Goal: Task Accomplishment & Management: Manage account settings

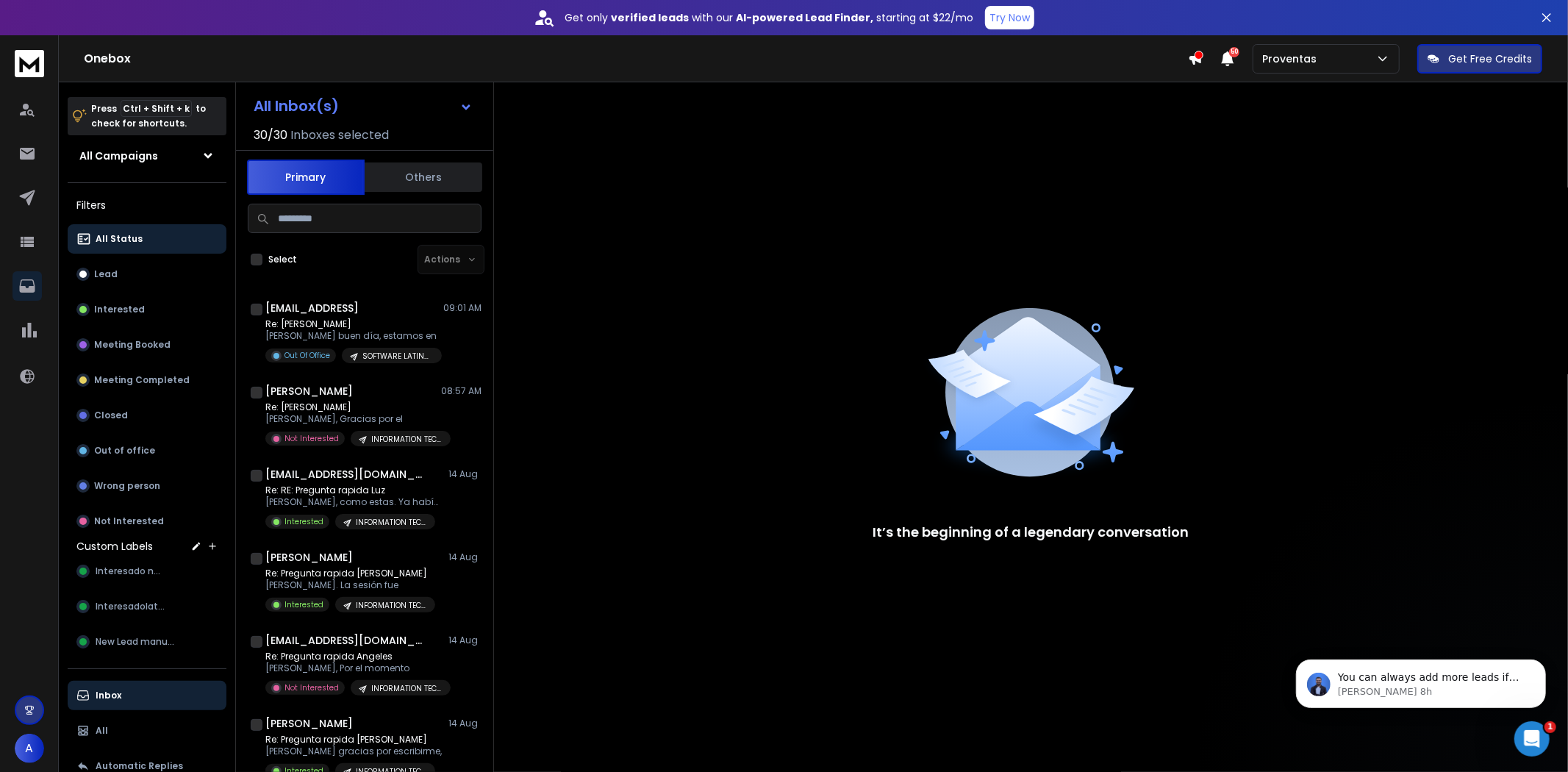
click at [478, 178] on button "Others" at bounding box center [423, 177] width 118 height 32
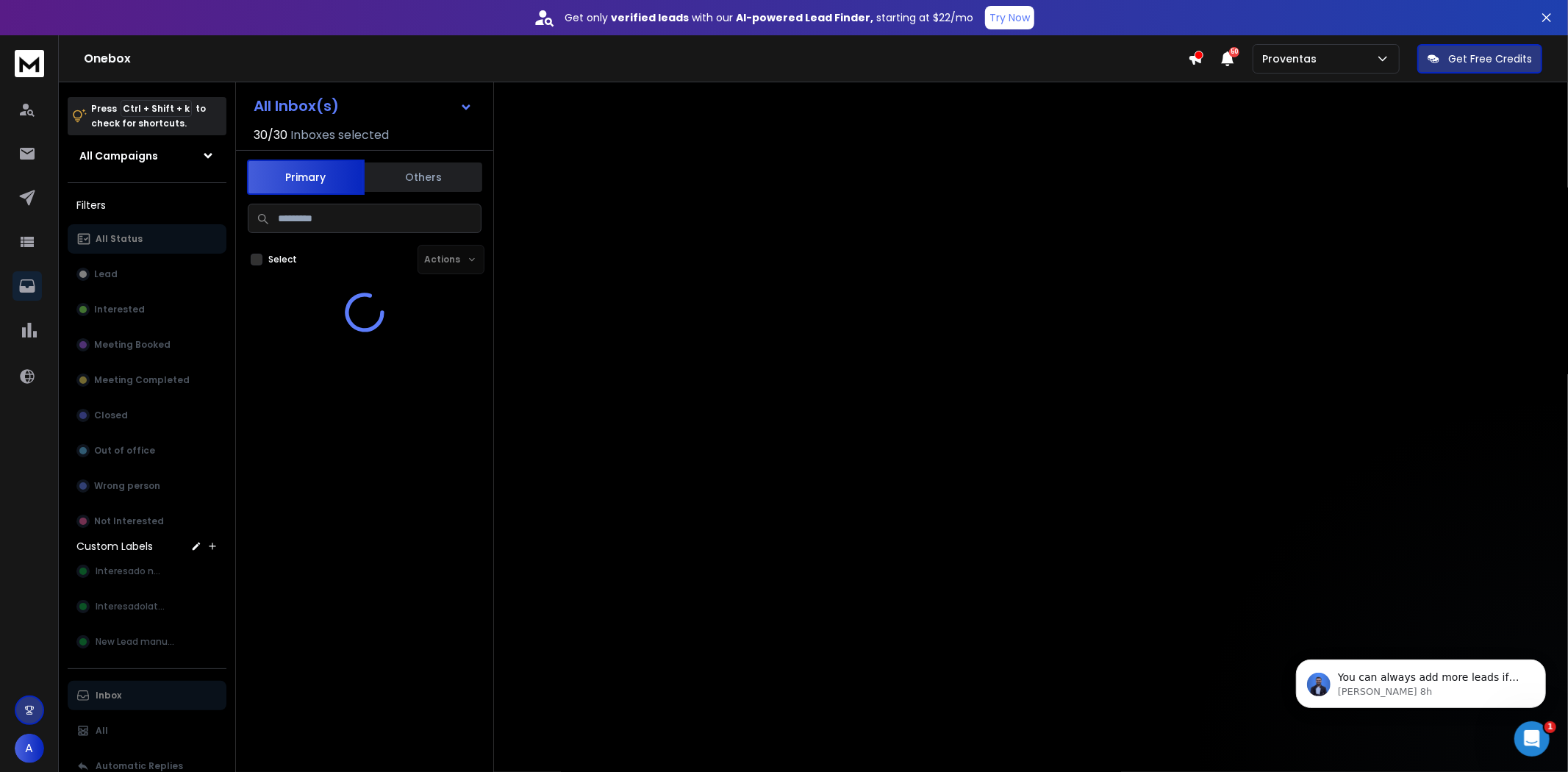
click at [310, 172] on button "Primary" at bounding box center [305, 177] width 118 height 35
click at [1304, 60] on p "Proventas" at bounding box center [1292, 59] width 60 height 15
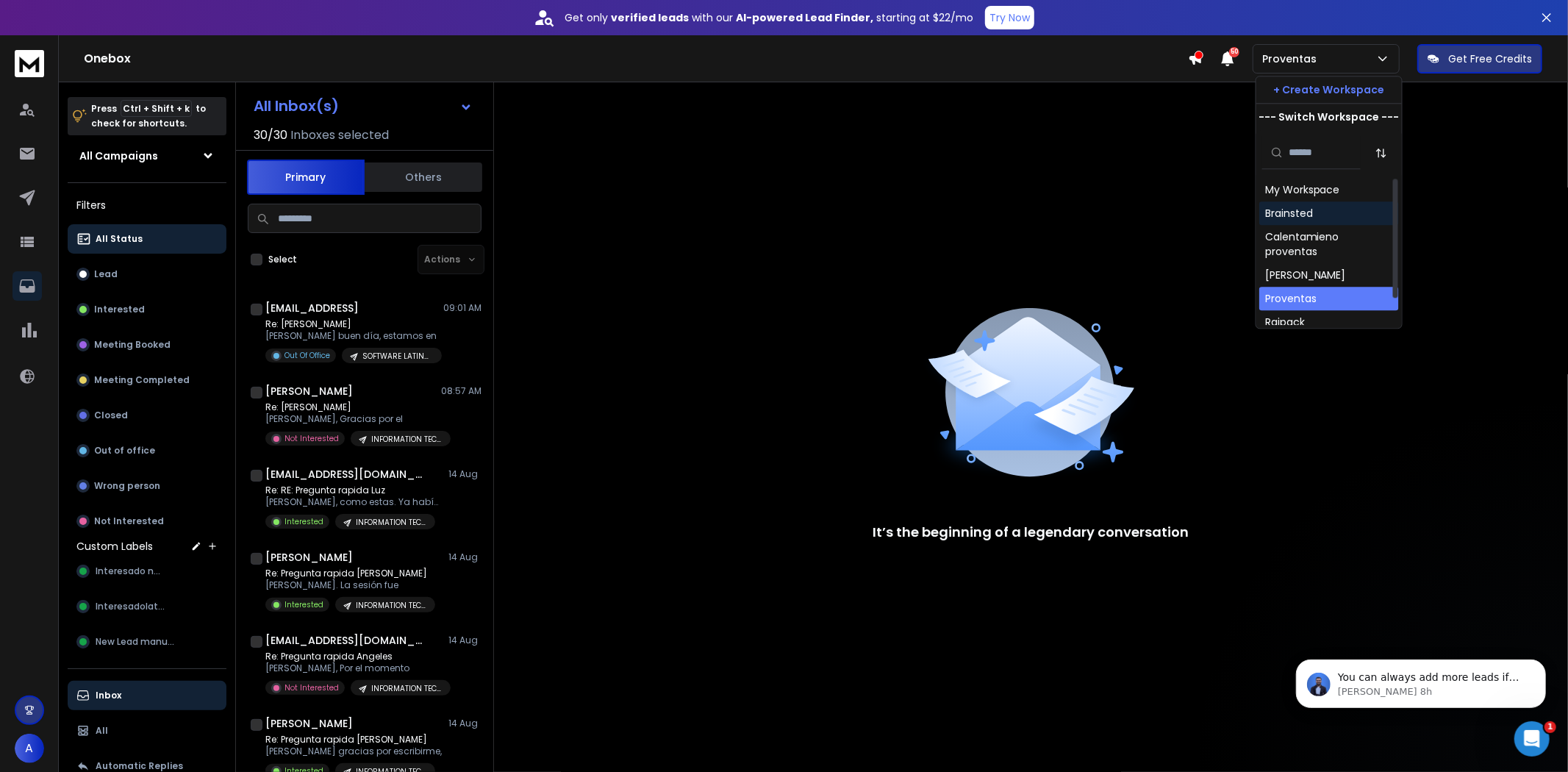
click at [1287, 208] on div "Brainsted" at bounding box center [1288, 214] width 48 height 15
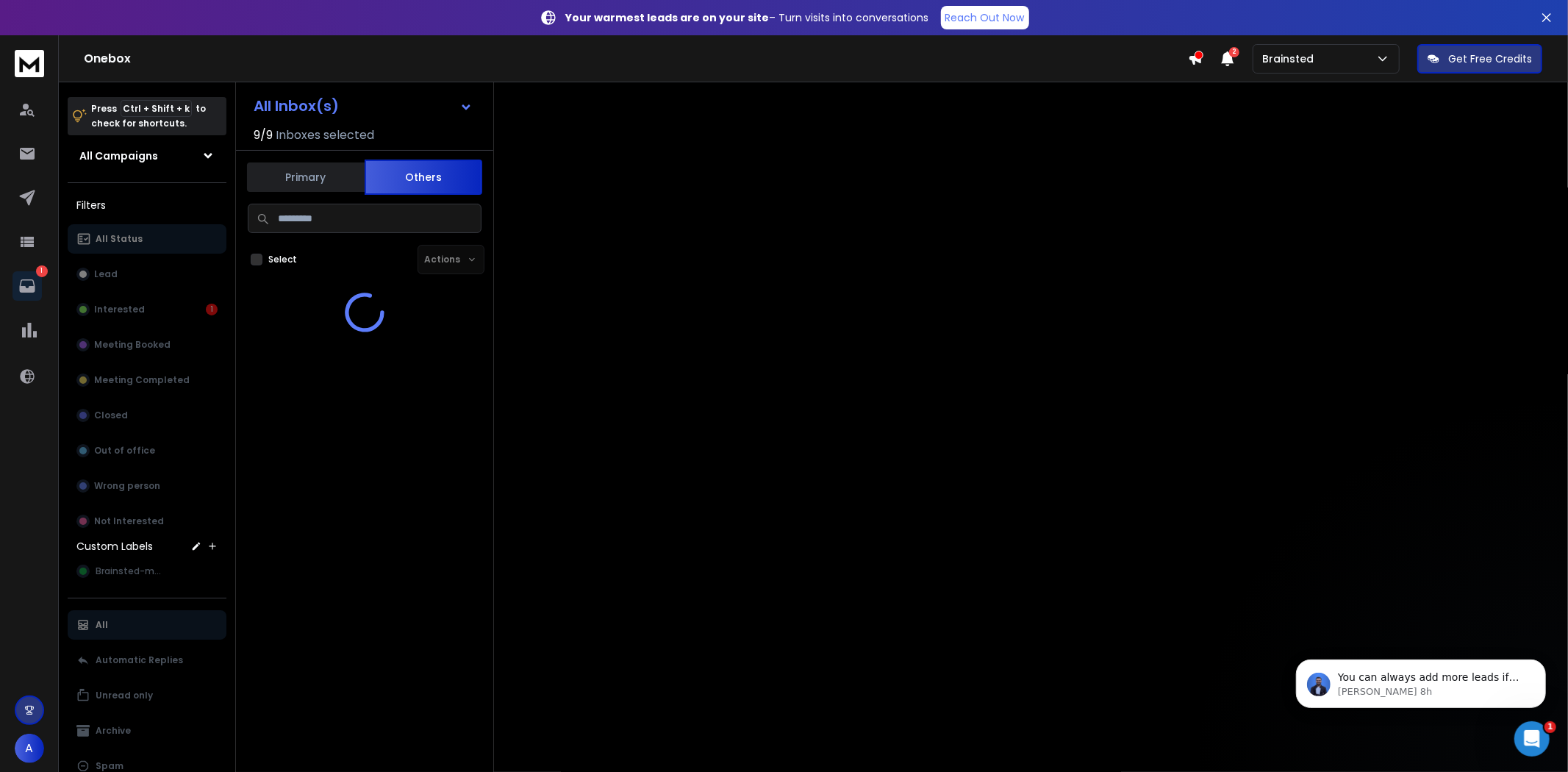
click at [410, 178] on button "Others" at bounding box center [423, 177] width 118 height 35
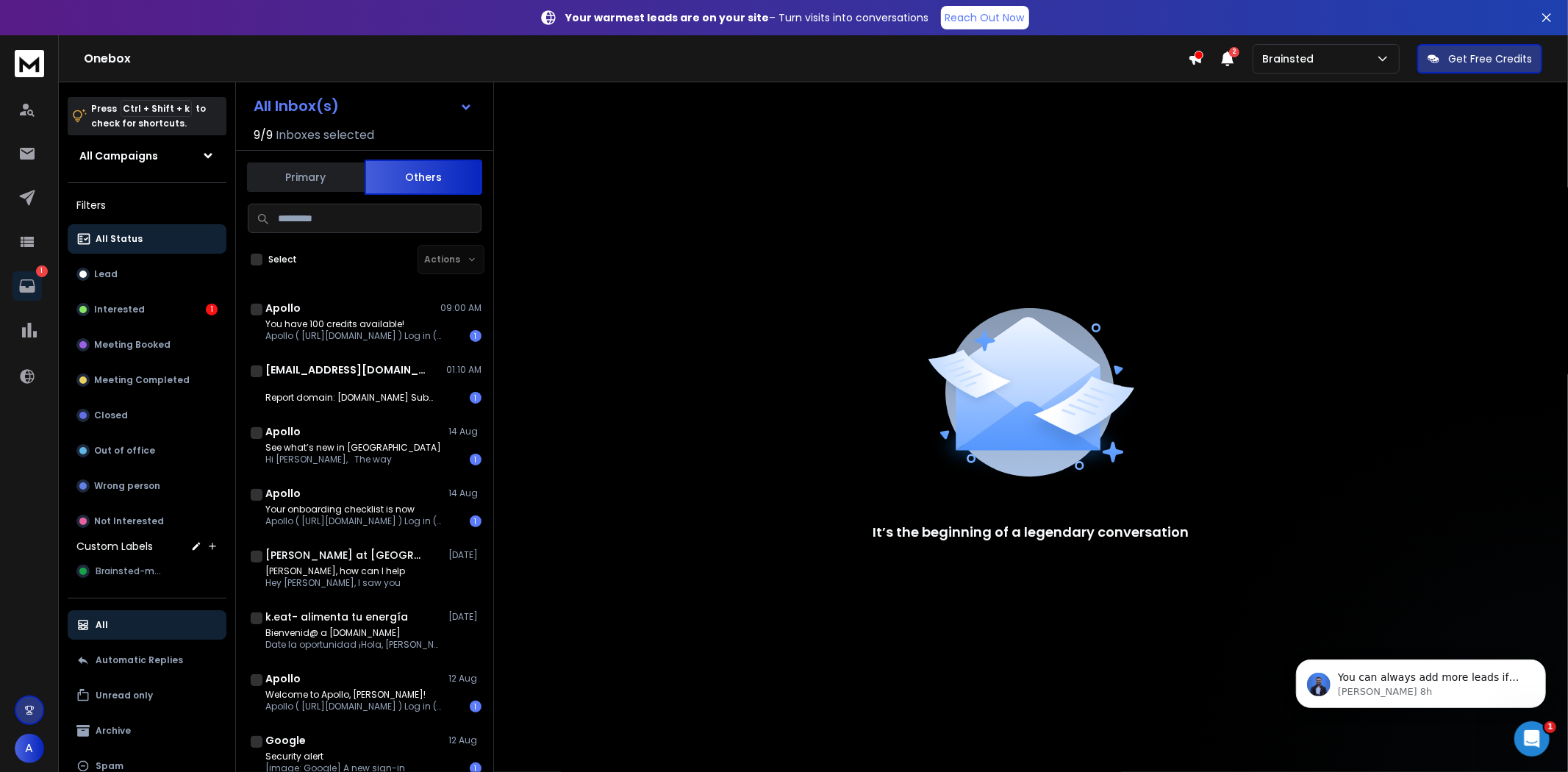
click at [298, 171] on button "Primary" at bounding box center [305, 177] width 118 height 32
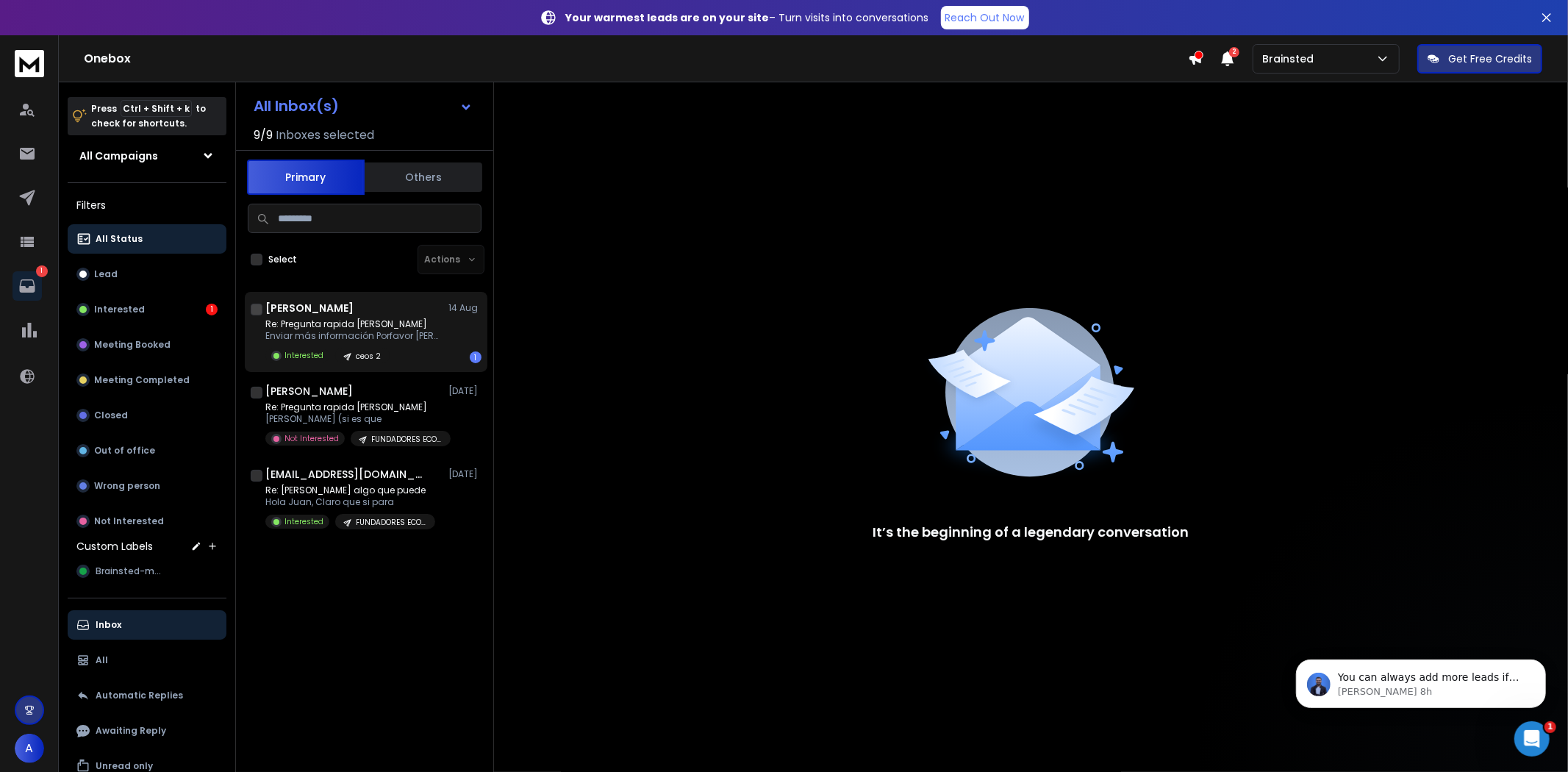
click at [387, 307] on div "Jose Andres Cantu 14 Aug" at bounding box center [373, 308] width 216 height 15
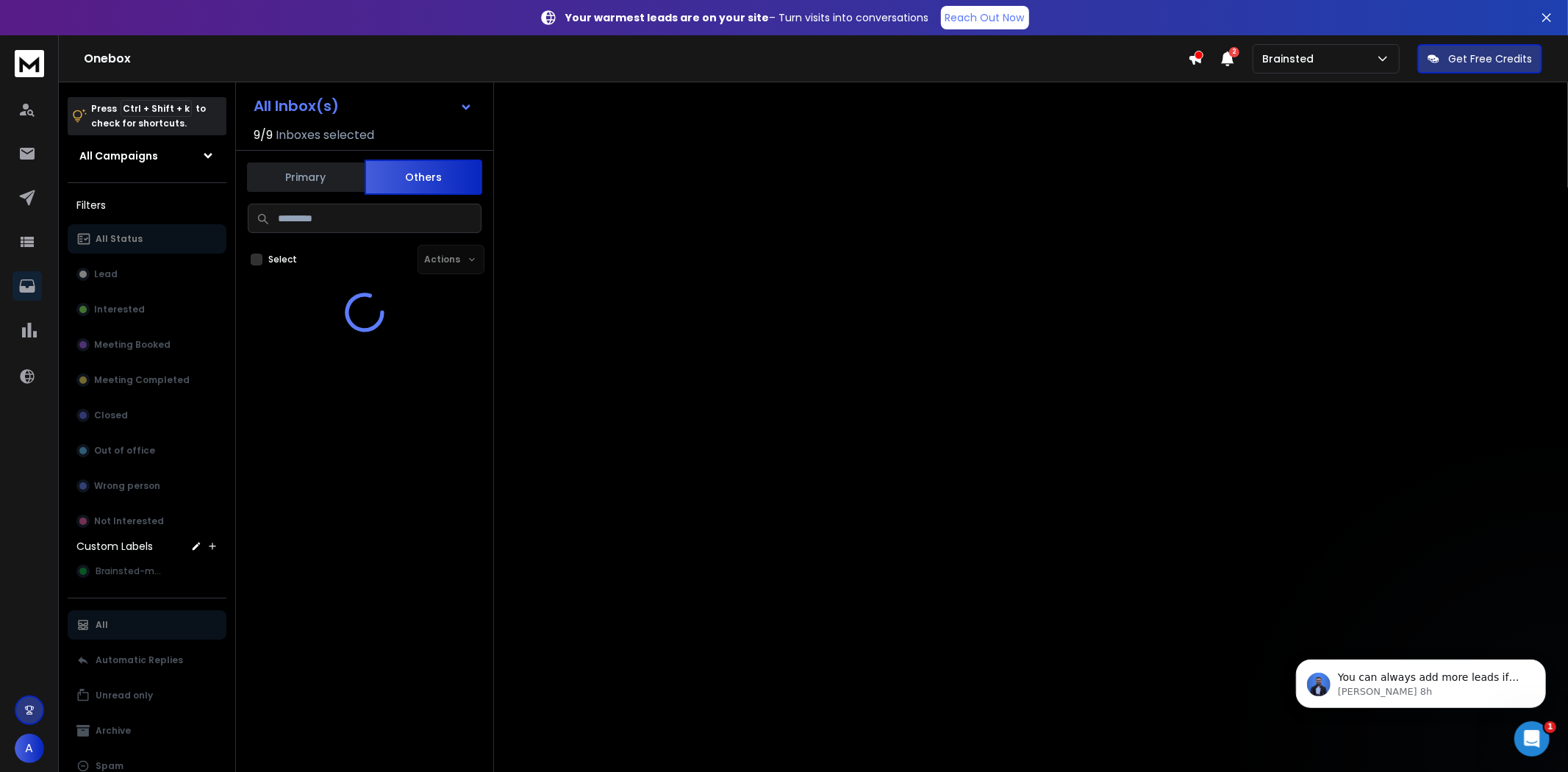
click at [427, 175] on button "Others" at bounding box center [423, 177] width 118 height 35
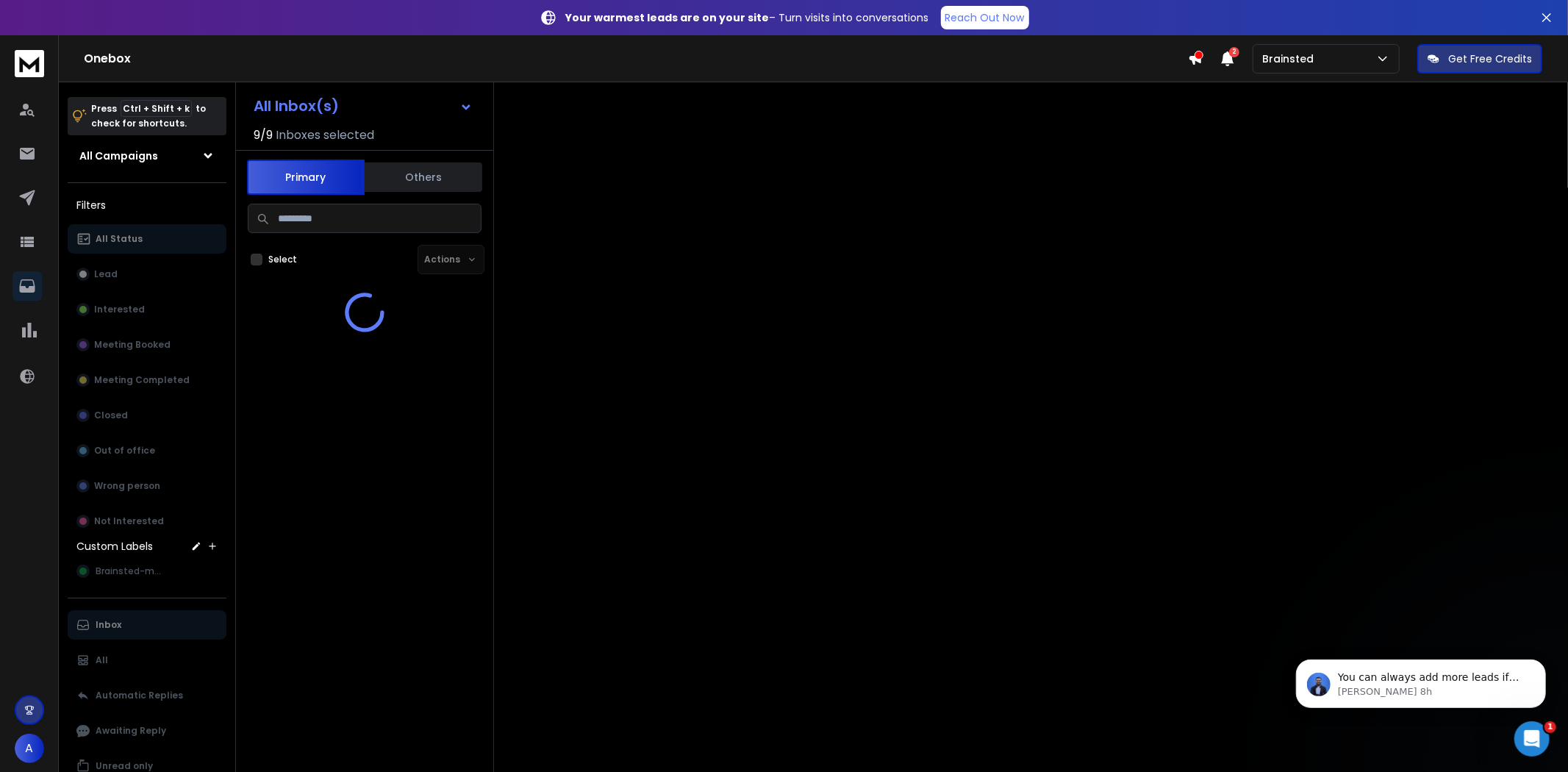
click at [306, 170] on button "Primary" at bounding box center [305, 177] width 118 height 35
